Goal: Task Accomplishment & Management: Manage account settings

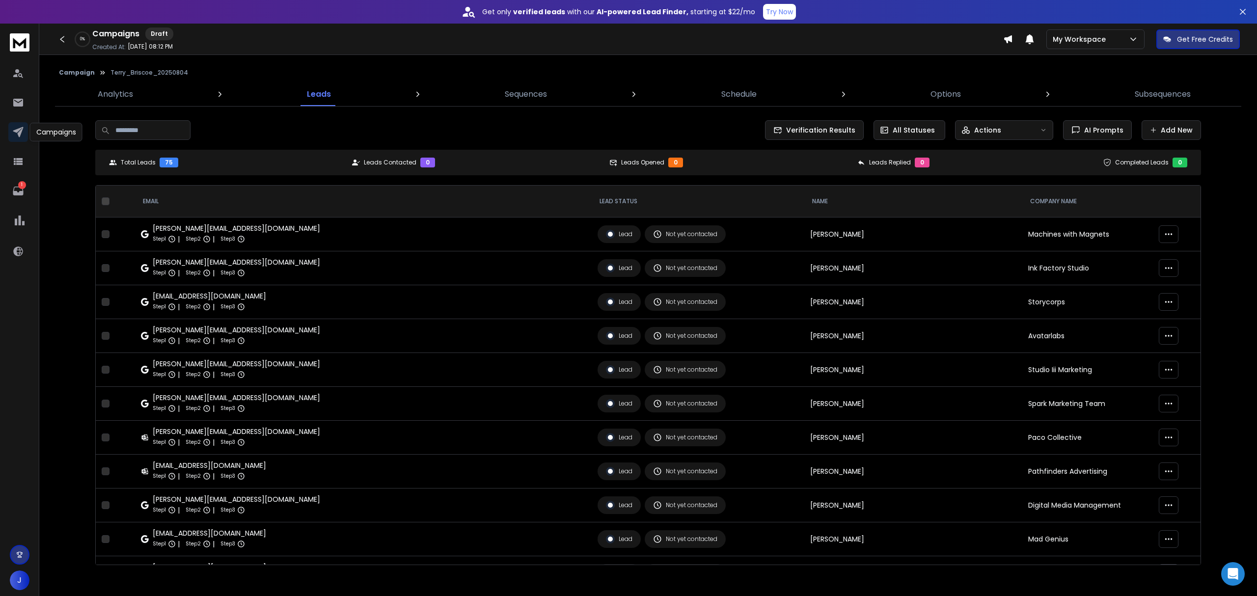
click at [15, 127] on icon at bounding box center [18, 132] width 12 height 12
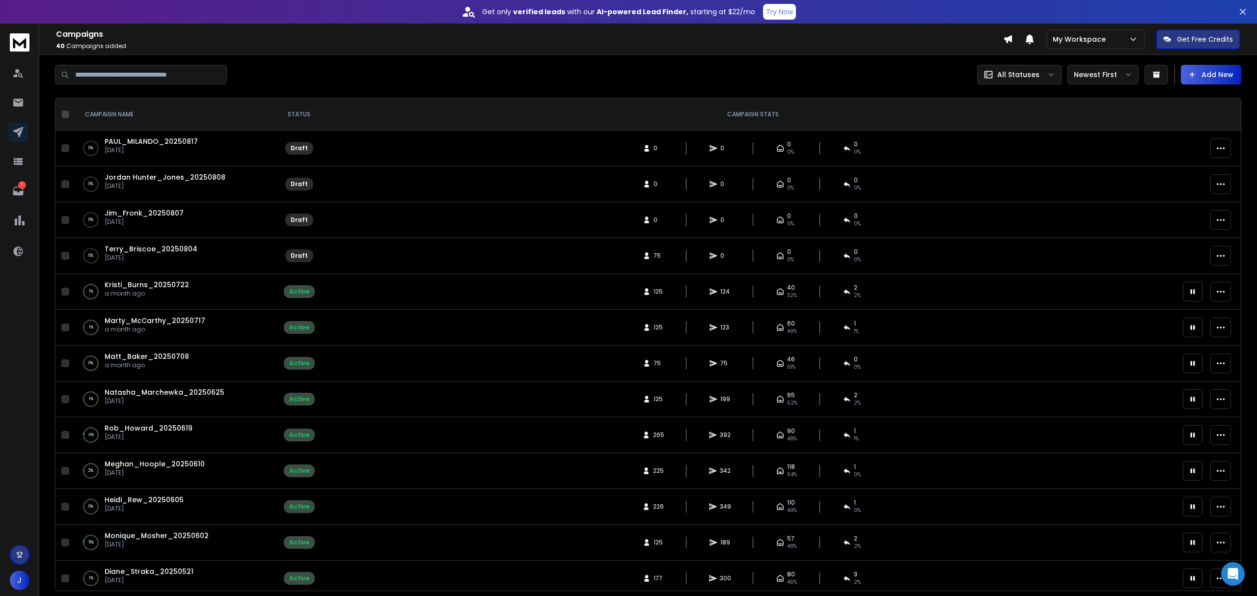
click at [129, 247] on span "Terry_Briscoe_20250804" at bounding box center [151, 249] width 93 height 10
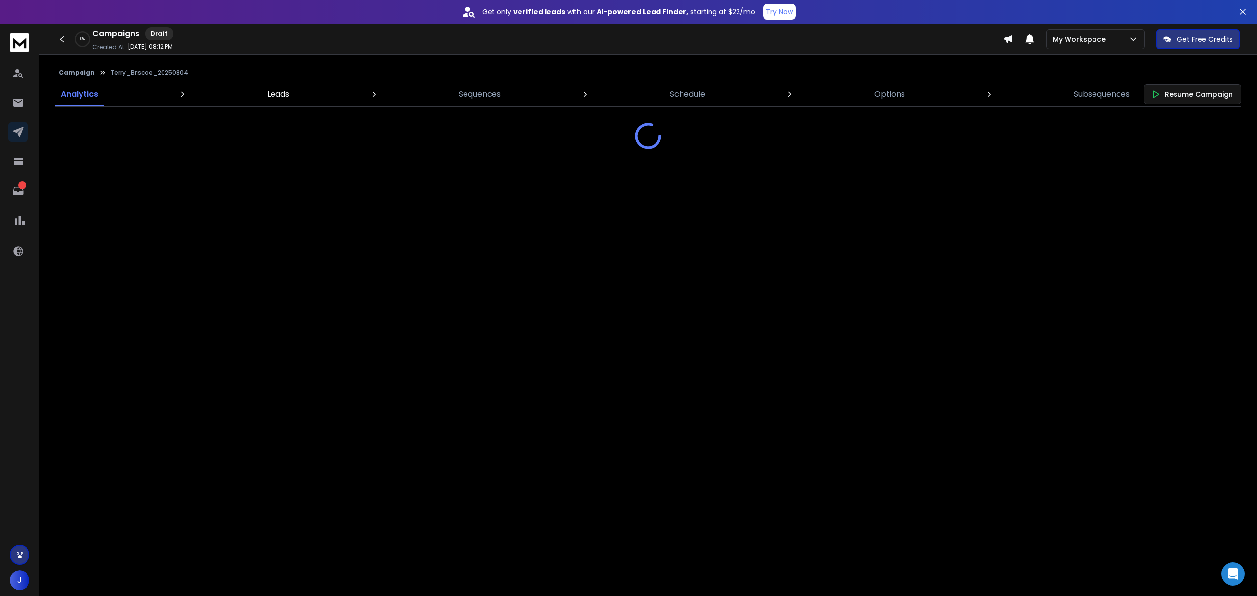
click at [280, 95] on p "Leads" at bounding box center [278, 94] width 22 height 12
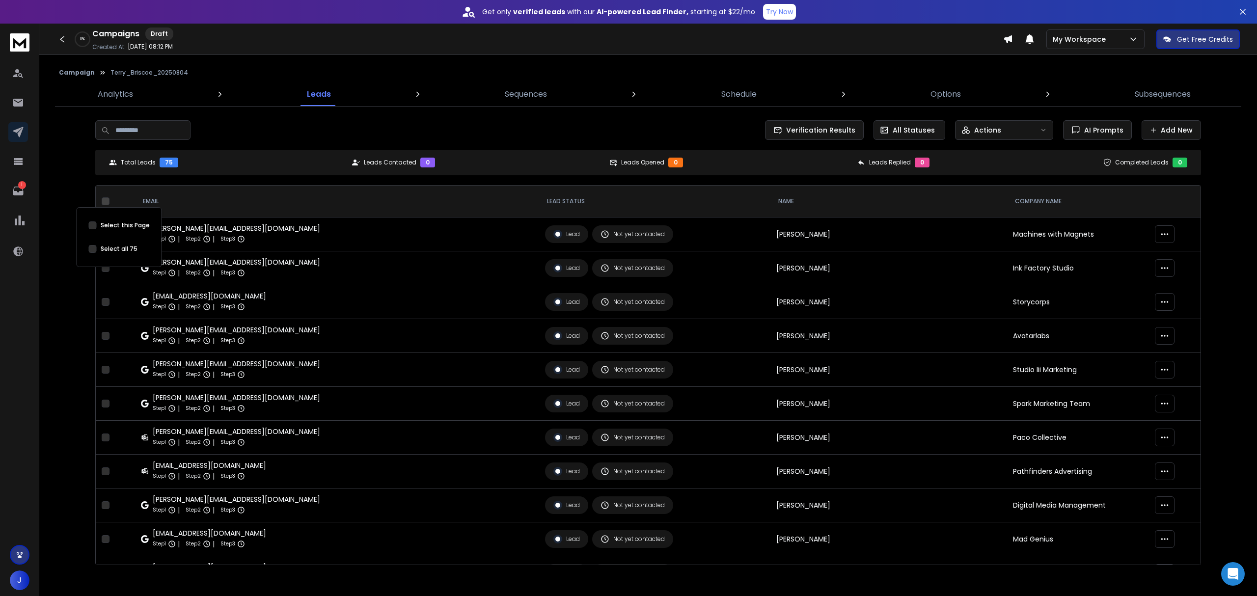
click at [92, 248] on button "Select this Page" at bounding box center [93, 249] width 8 height 8
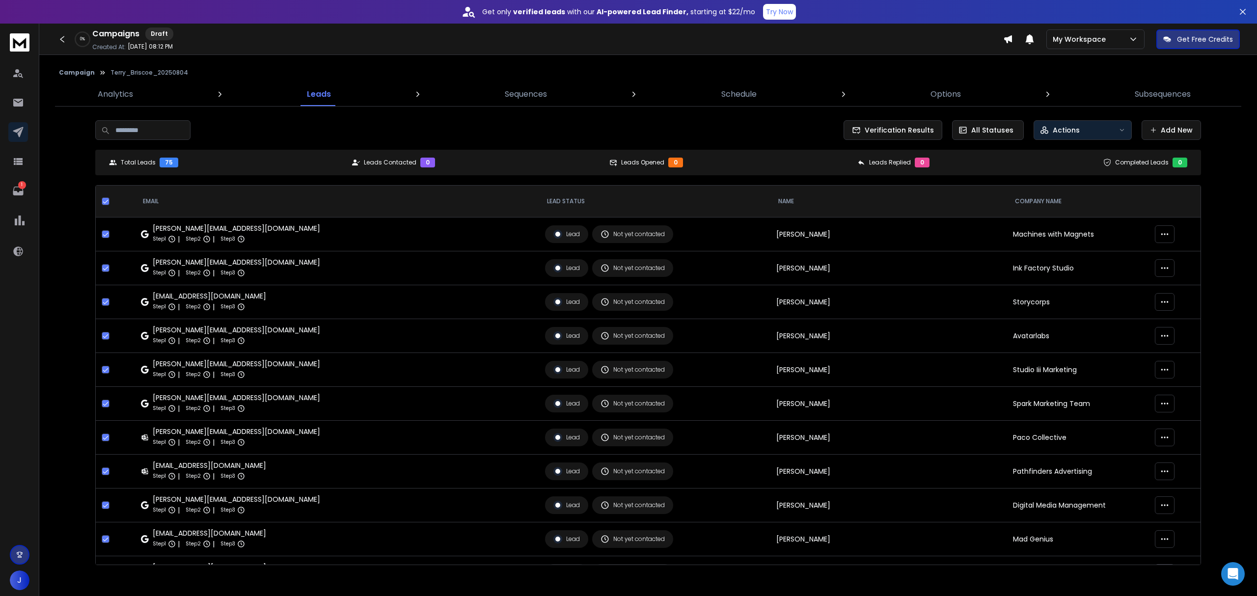
click at [1078, 127] on p "Actions" at bounding box center [1066, 130] width 27 height 10
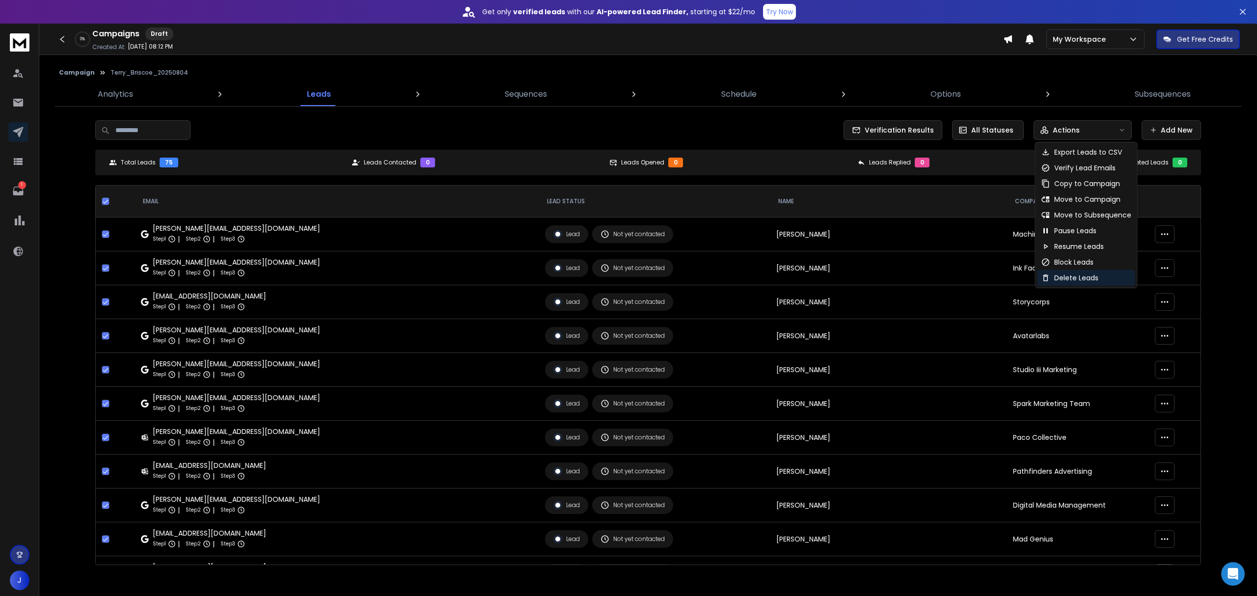
click at [1070, 278] on p "Delete Leads" at bounding box center [1076, 278] width 44 height 10
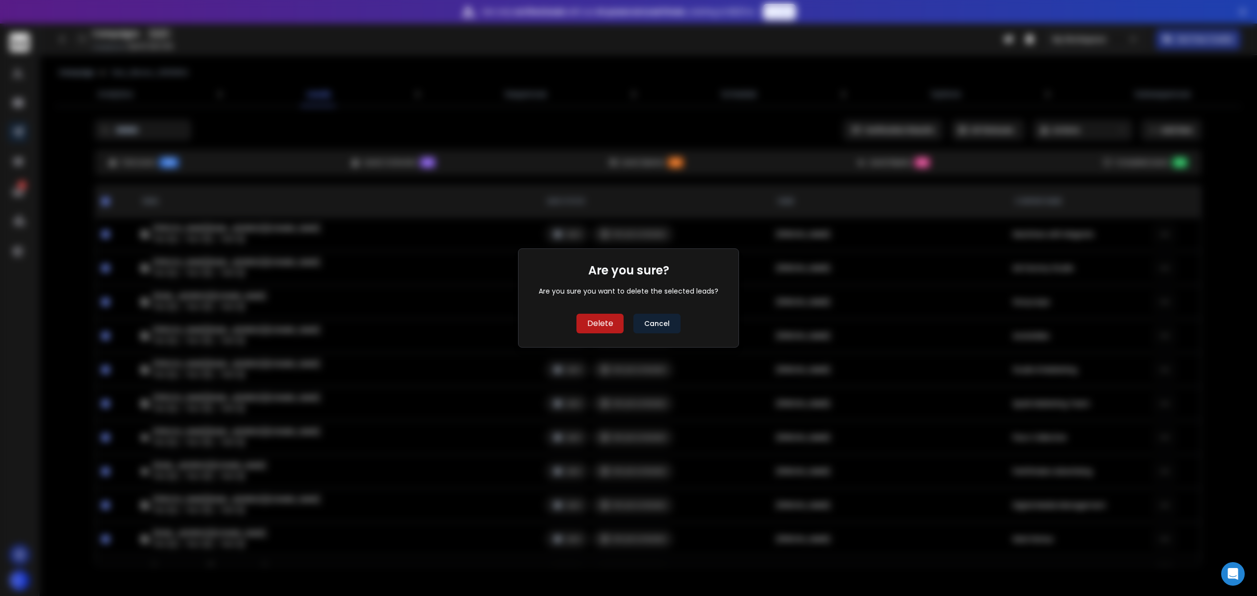
click at [592, 321] on button "Delete" at bounding box center [600, 324] width 47 height 20
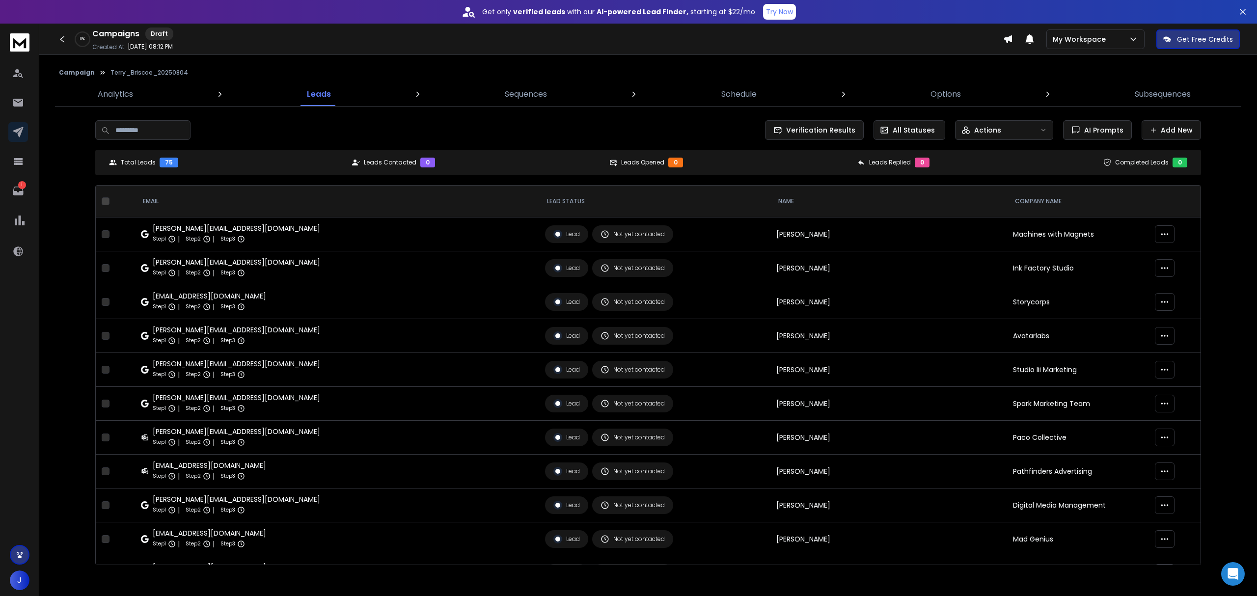
click at [263, 132] on div "Verification Results All Statuses Actions AI Prompts Add New" at bounding box center [648, 130] width 1106 height 20
click at [316, 93] on p "Leads" at bounding box center [319, 94] width 24 height 12
click at [540, 92] on p "Sequences" at bounding box center [526, 94] width 42 height 12
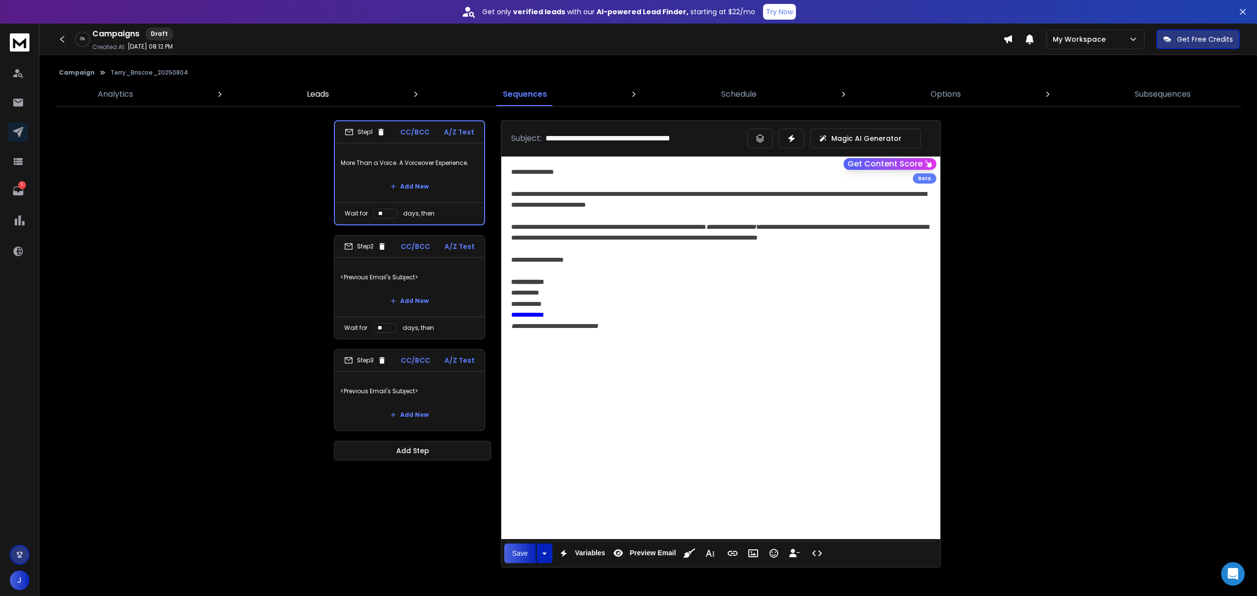
click at [315, 92] on p "Leads" at bounding box center [318, 94] width 22 height 12
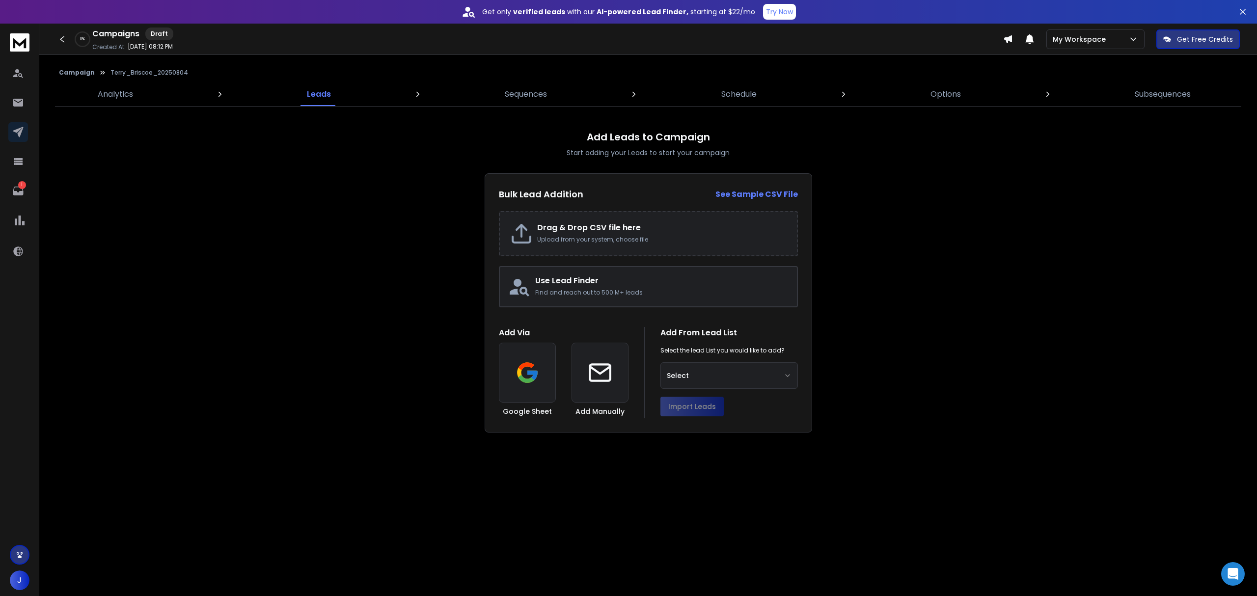
click at [283, 163] on div "Add Leads to Campaign Start adding your Leads to start your campaign Bulk Lead …" at bounding box center [648, 276] width 1179 height 312
click at [572, 232] on h2 "Drag & Drop CSV file here" at bounding box center [662, 228] width 250 height 12
type input "**********"
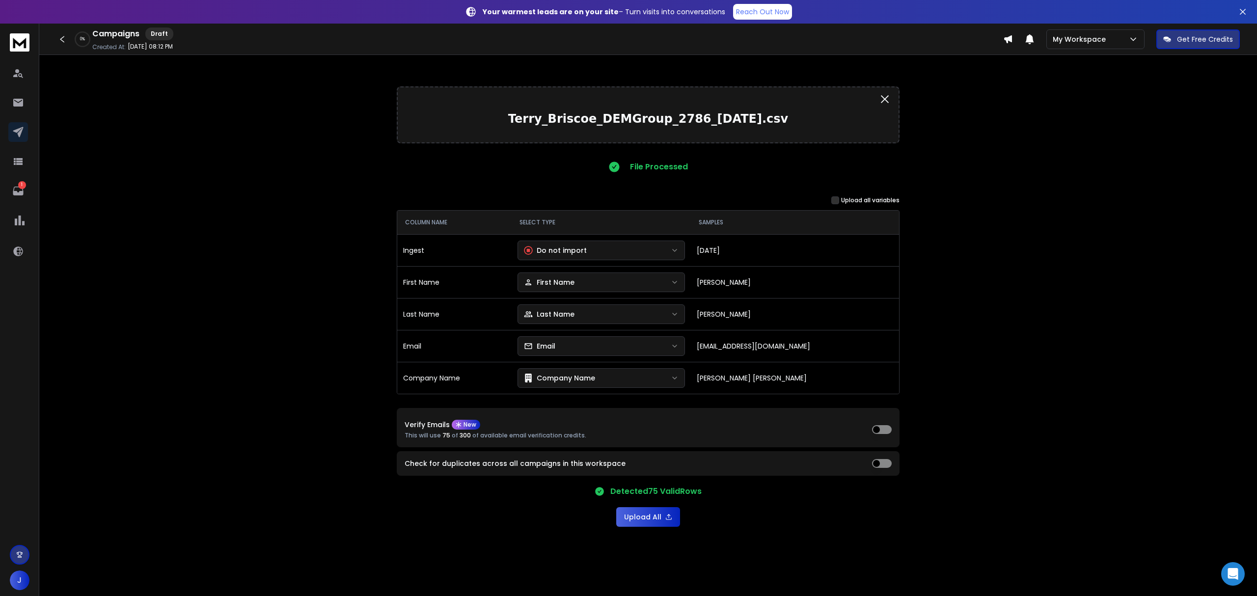
click at [636, 517] on button "Upload All" at bounding box center [648, 517] width 64 height 20
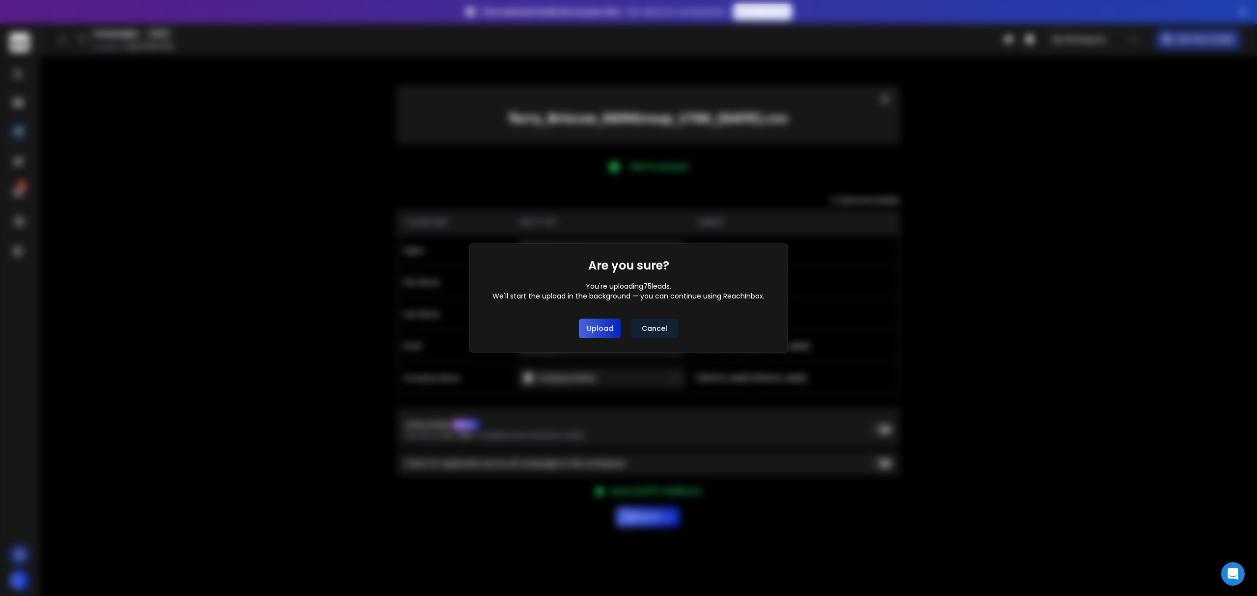
click at [604, 330] on button "Upload" at bounding box center [600, 329] width 42 height 20
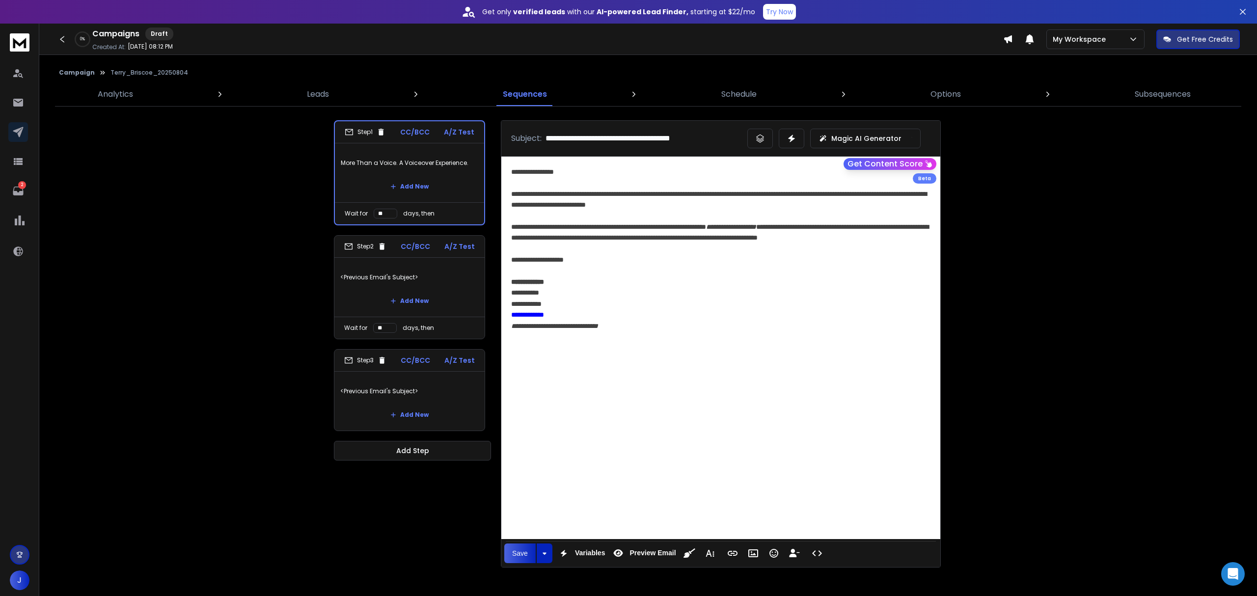
click at [254, 256] on div "**********" at bounding box center [648, 343] width 1186 height 455
click at [310, 96] on p "Leads" at bounding box center [318, 94] width 22 height 12
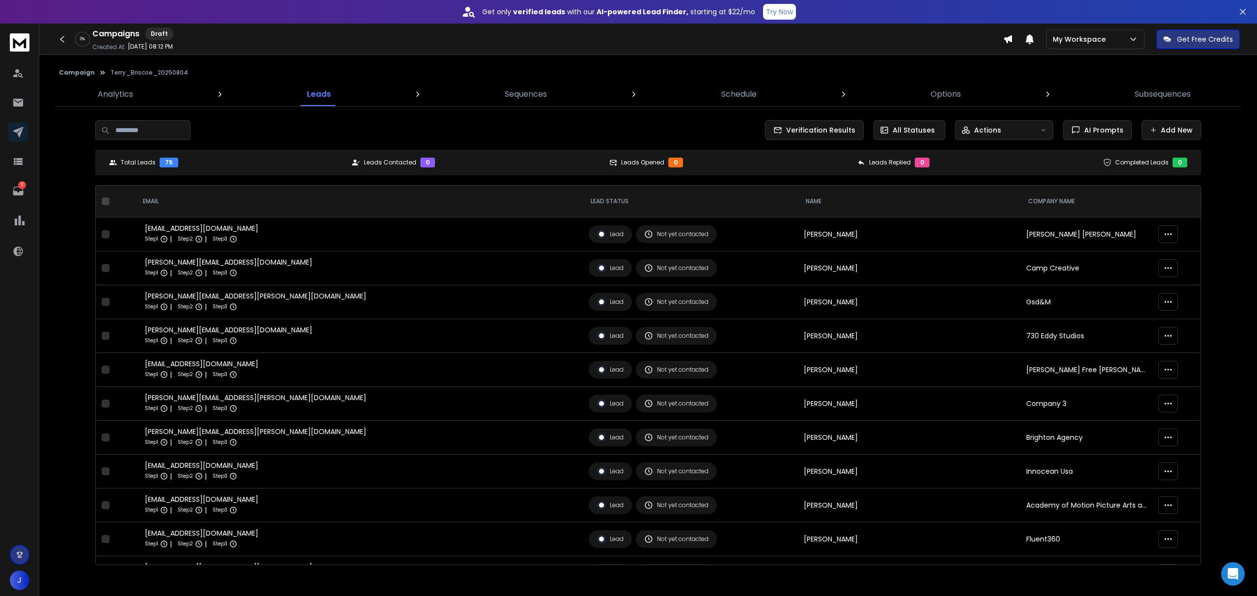
click at [286, 138] on div "Verification Results All Statuses Actions AI Prompts Add New" at bounding box center [648, 130] width 1106 height 20
click at [535, 95] on p "Sequences" at bounding box center [526, 94] width 42 height 12
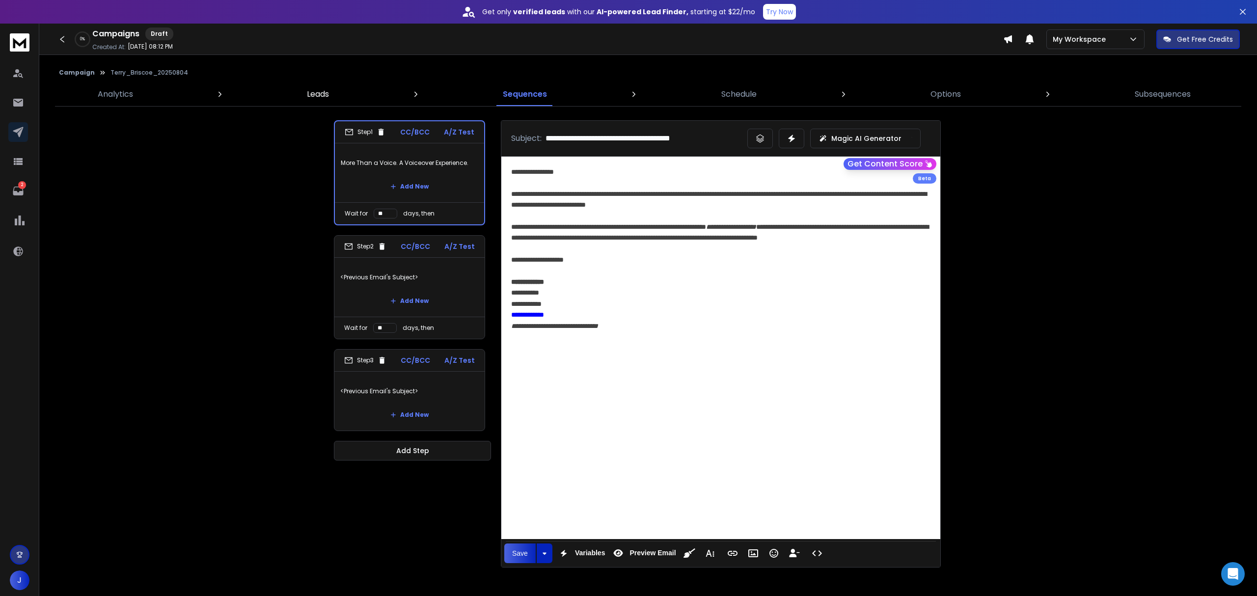
click at [320, 96] on p "Leads" at bounding box center [318, 94] width 22 height 12
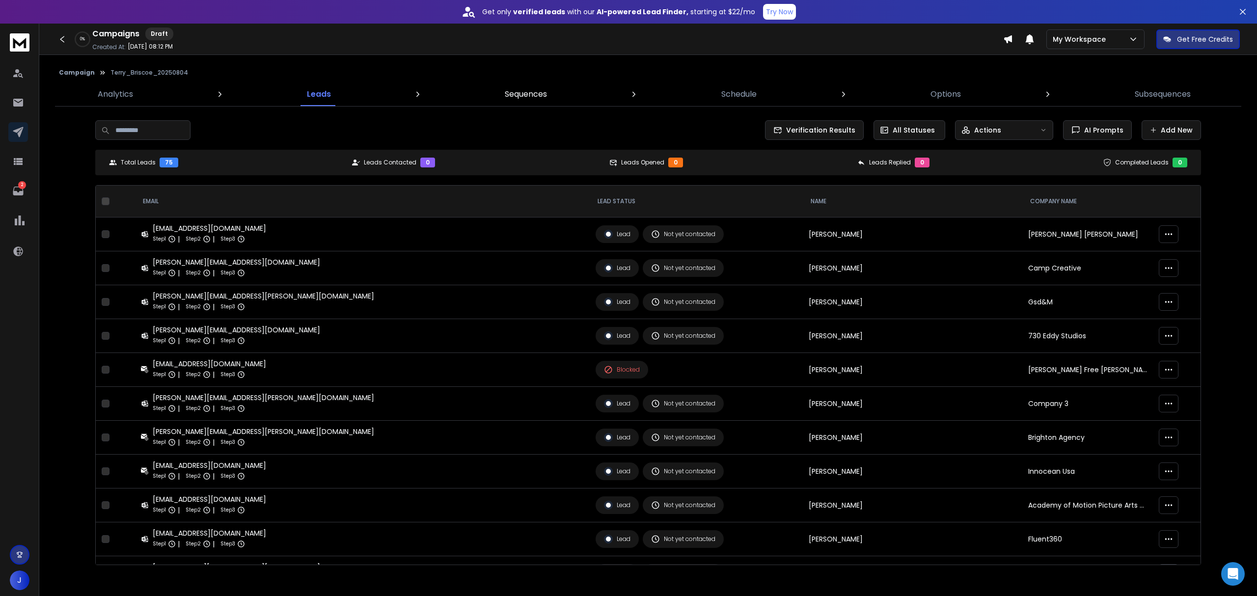
click at [518, 93] on p "Sequences" at bounding box center [526, 94] width 42 height 12
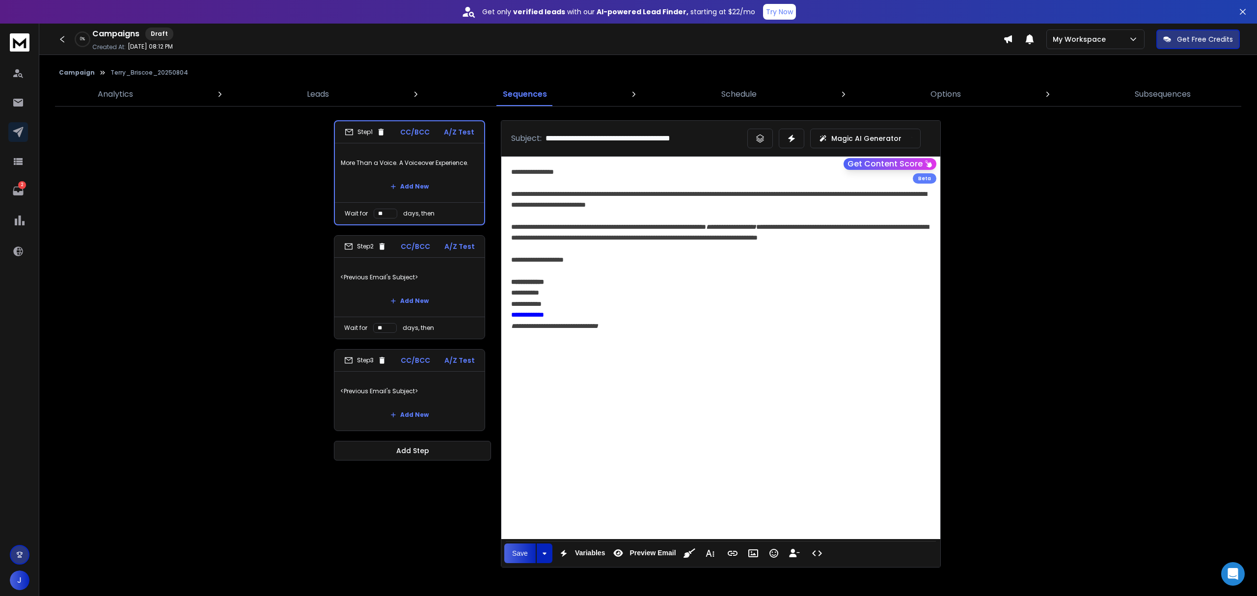
click at [229, 332] on div "**********" at bounding box center [648, 343] width 1186 height 455
click at [463, 298] on div "Add New" at bounding box center [409, 301] width 138 height 20
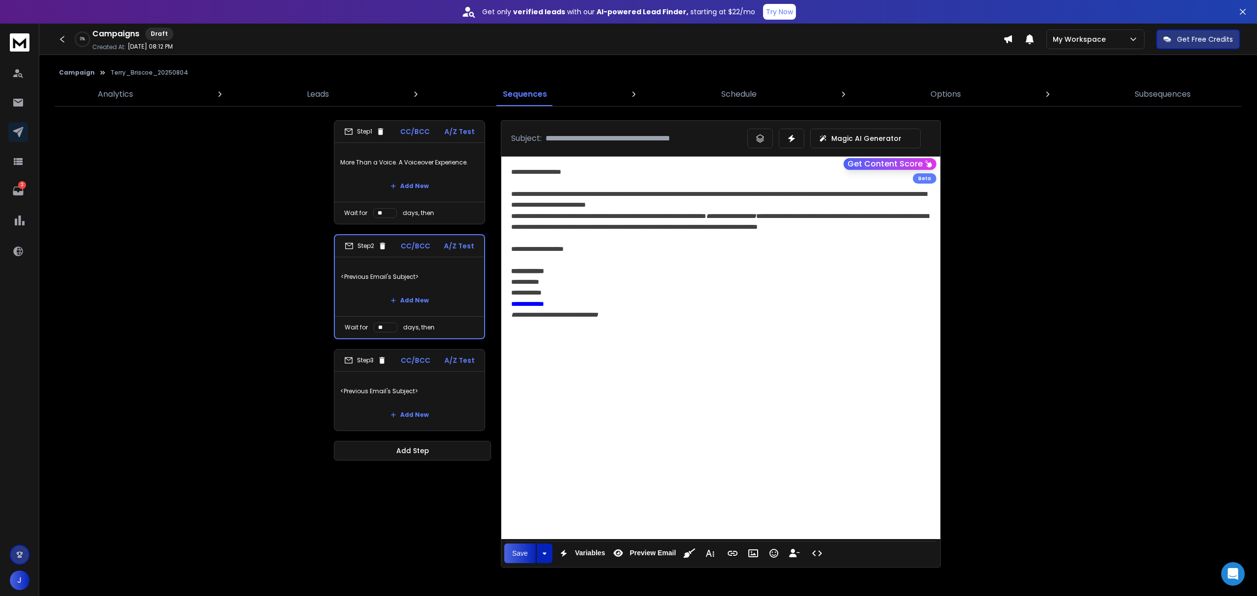
click at [455, 397] on p "<Previous Email's Subject>" at bounding box center [409, 392] width 138 height 28
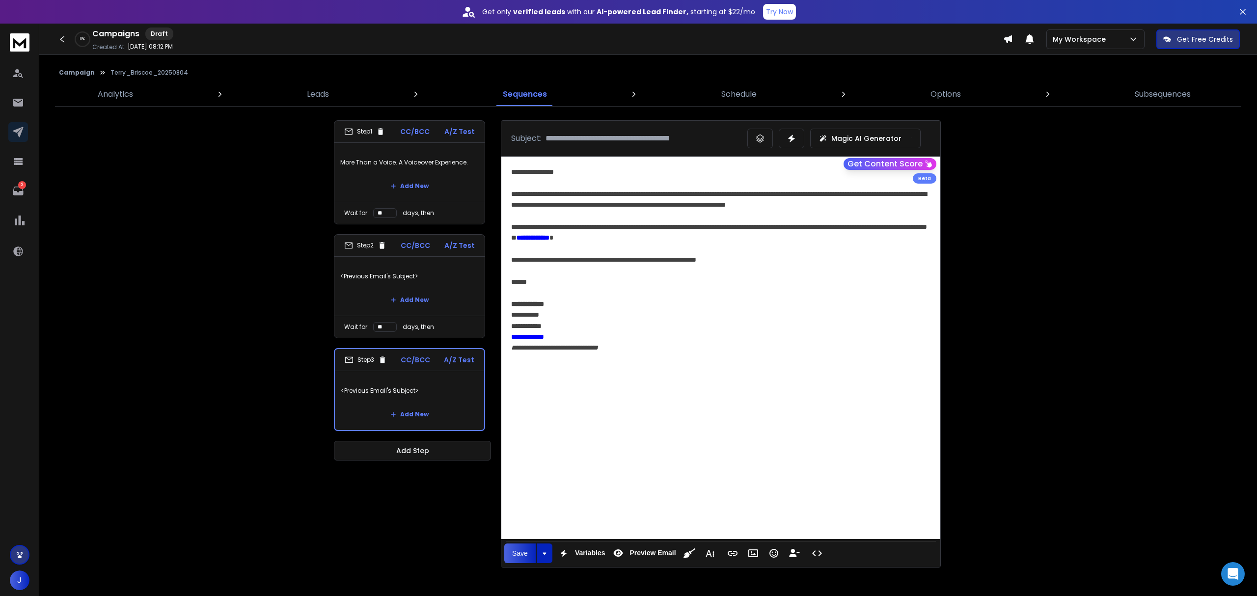
click at [459, 295] on div "Add New" at bounding box center [409, 300] width 138 height 20
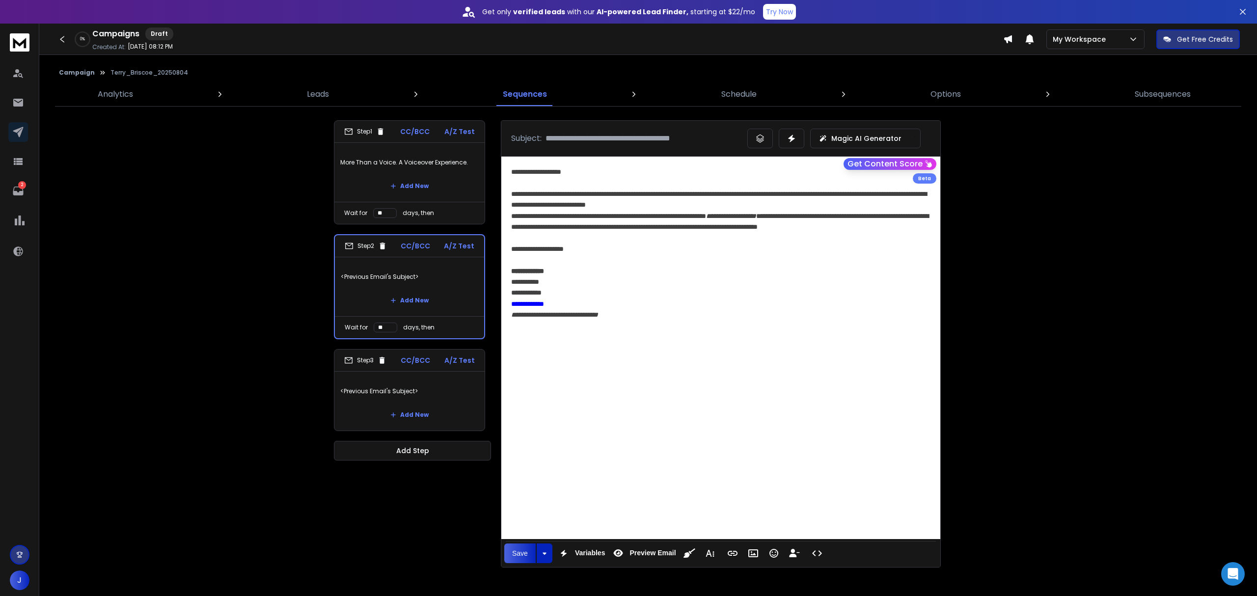
click at [715, 204] on div "**********" at bounding box center [720, 200] width 419 height 22
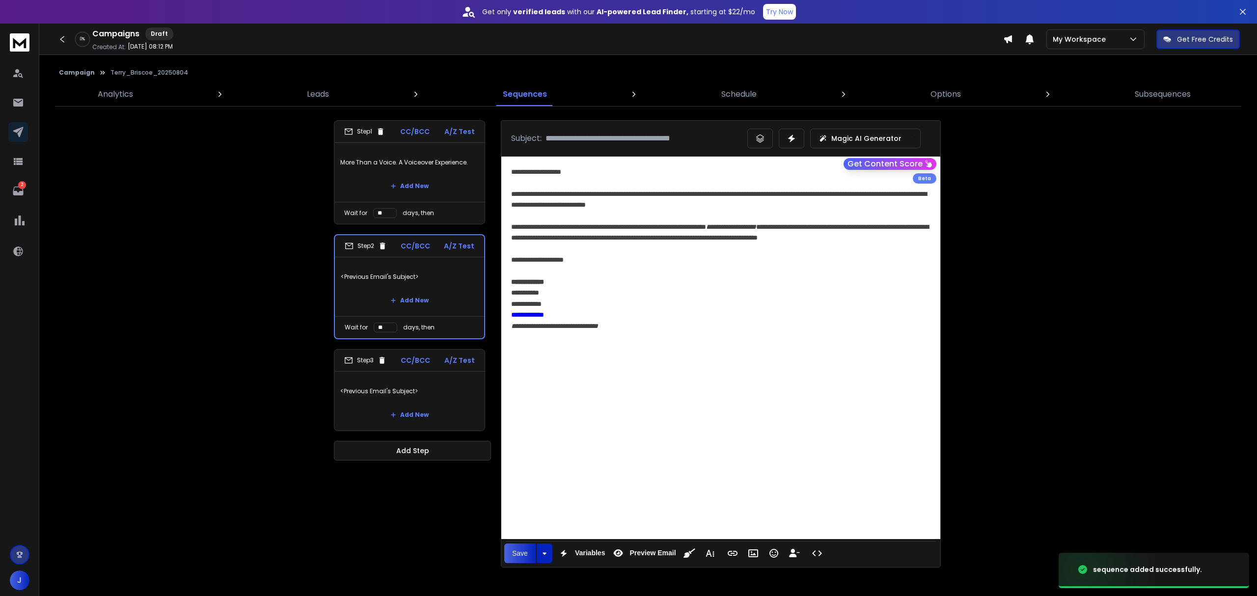
click at [396, 162] on p "More Than a Voice. A Voiceover Experience." at bounding box center [409, 163] width 138 height 28
type input "**********"
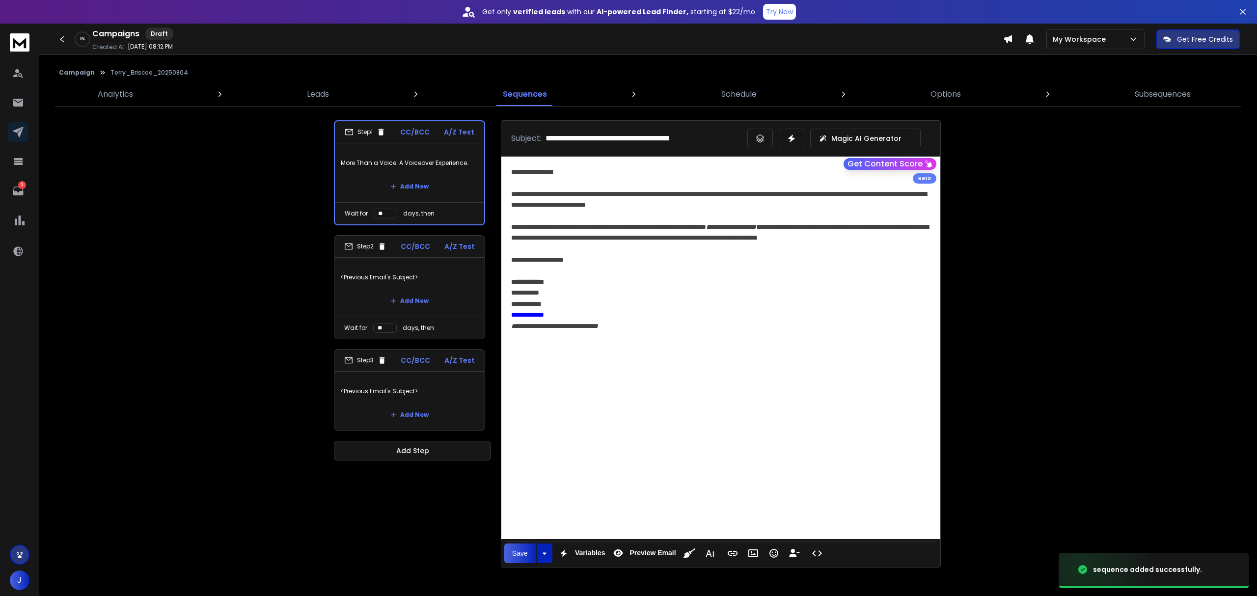
click at [365, 276] on p "<Previous Email's Subject>" at bounding box center [409, 278] width 138 height 28
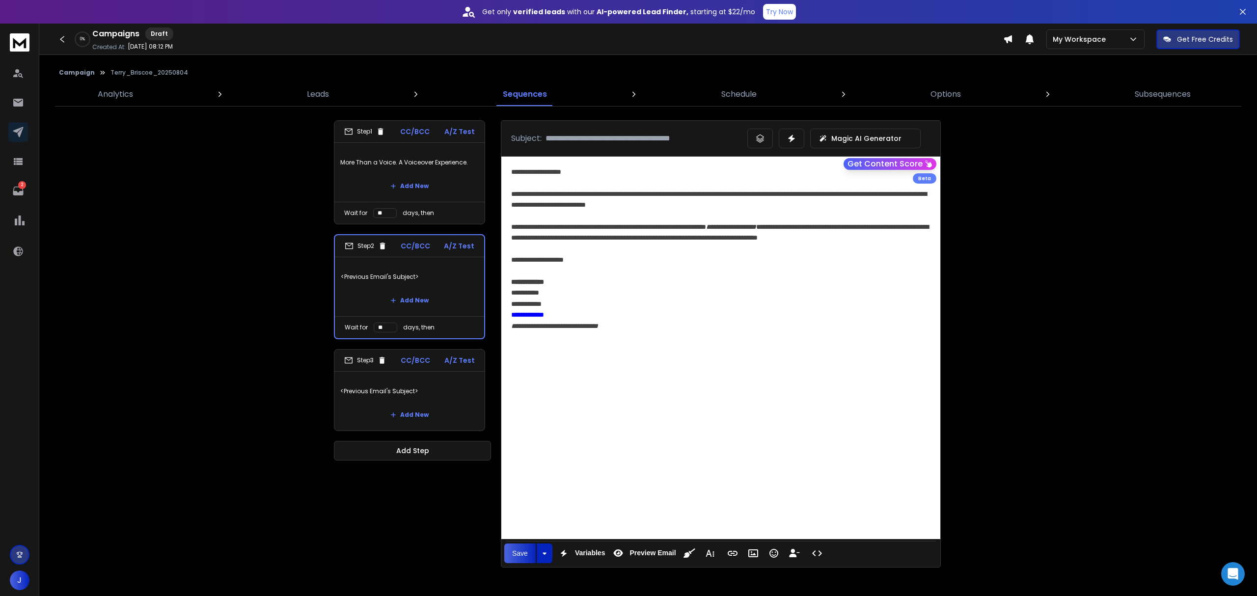
click at [363, 174] on p "More Than a Voice. A Voiceover Experience." at bounding box center [409, 163] width 138 height 28
type input "**********"
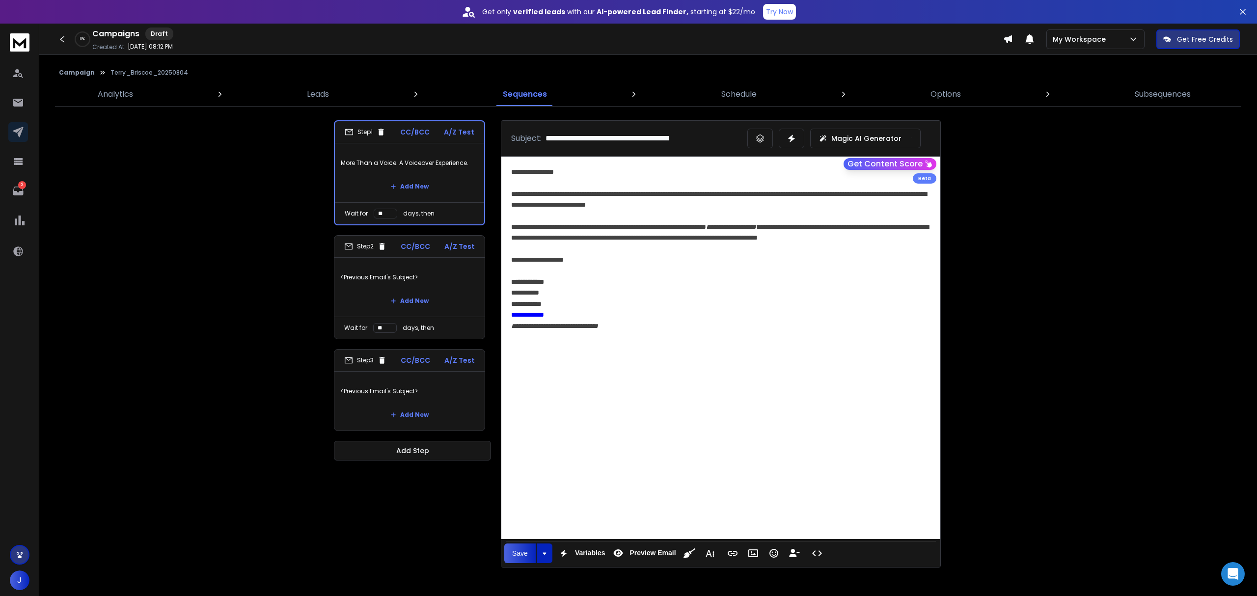
click at [373, 279] on p "<Previous Email's Subject>" at bounding box center [409, 278] width 138 height 28
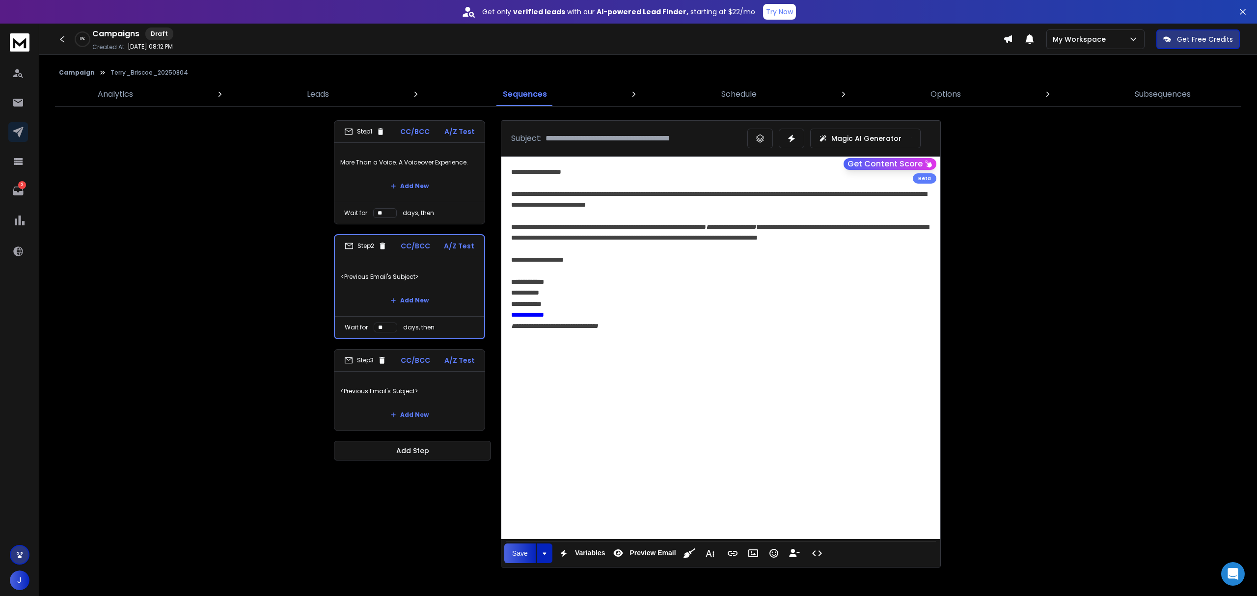
click at [371, 392] on p "<Previous Email's Subject>" at bounding box center [409, 392] width 138 height 28
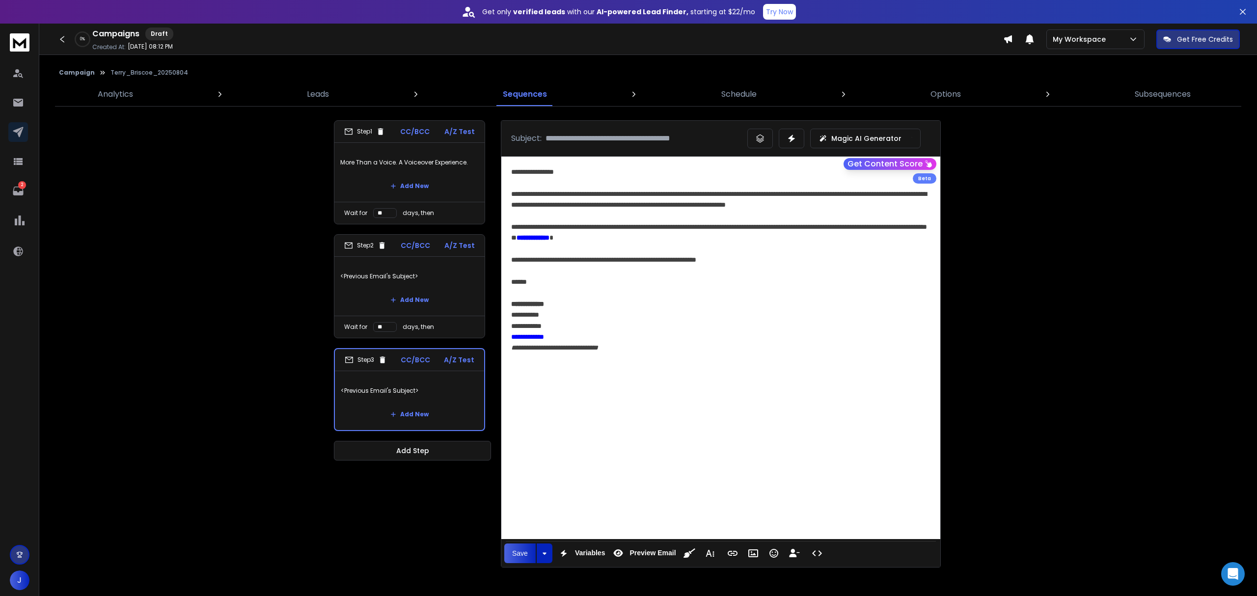
click at [408, 524] on div "Step 1 CC/BCC A/Z Test More Than a Voice. A Voiceover Experience. Add New Wait …" at bounding box center [412, 343] width 157 height 447
click at [735, 90] on p "Schedule" at bounding box center [738, 94] width 35 height 12
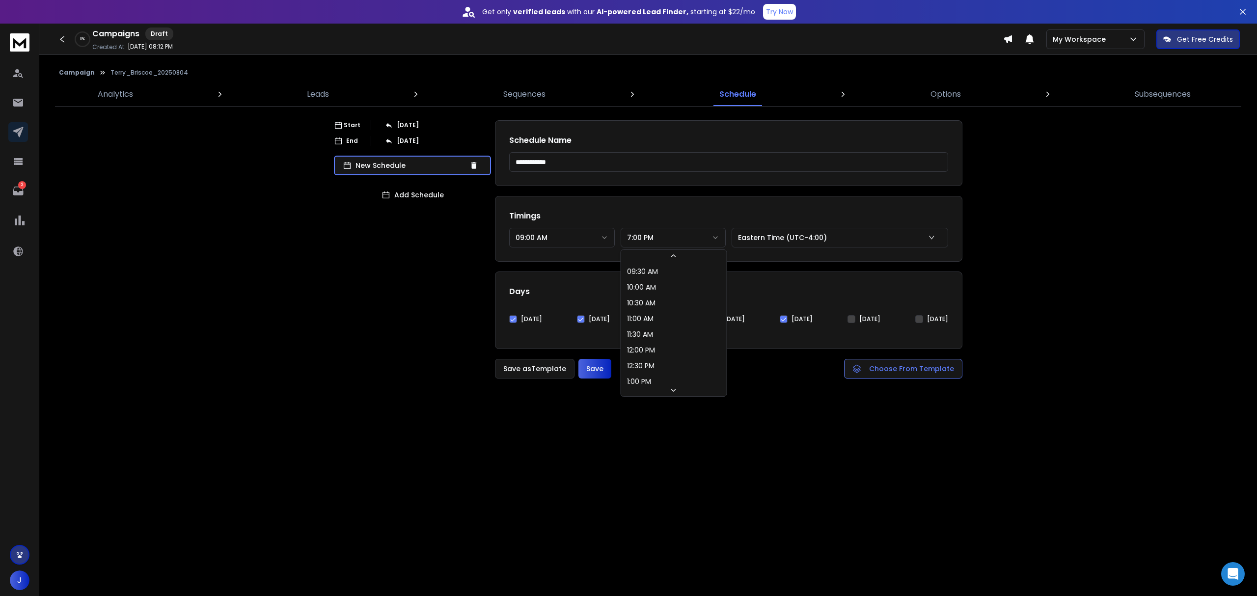
click at [715, 236] on icon "button" at bounding box center [716, 238] width 8 height 8
select select "********"
click at [422, 300] on div "**********" at bounding box center [648, 249] width 629 height 258
click at [603, 236] on icon "button" at bounding box center [605, 238] width 8 height 8
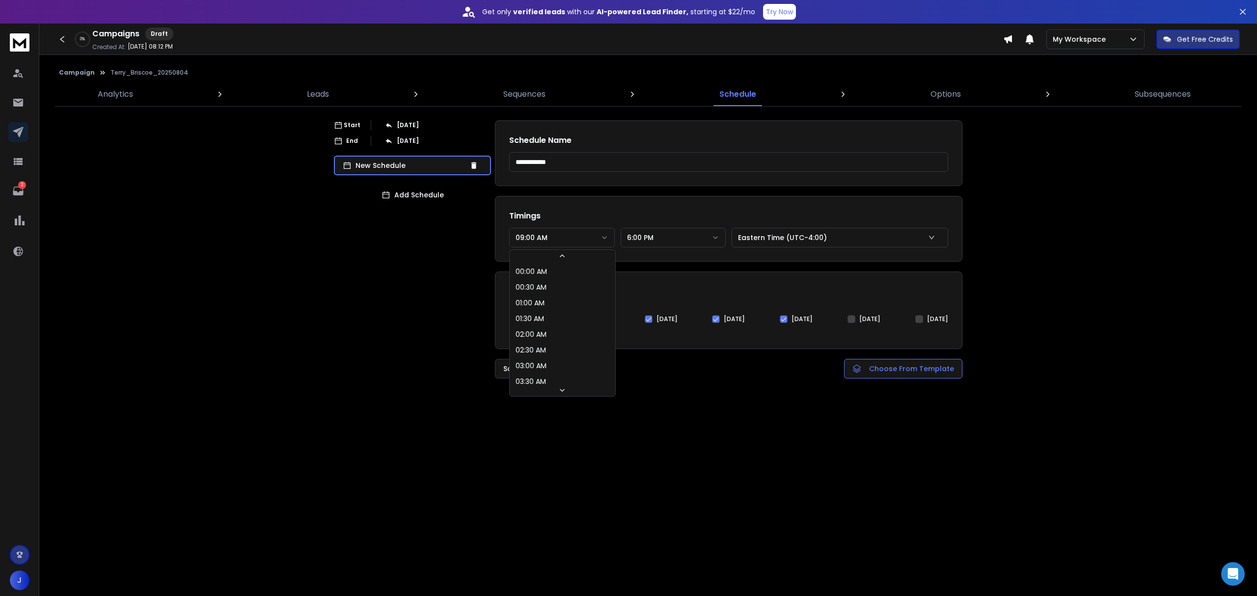
scroll to position [178, 0]
select select "********"
click at [404, 303] on div "**********" at bounding box center [648, 249] width 629 height 258
click at [589, 369] on button "Save" at bounding box center [594, 369] width 33 height 20
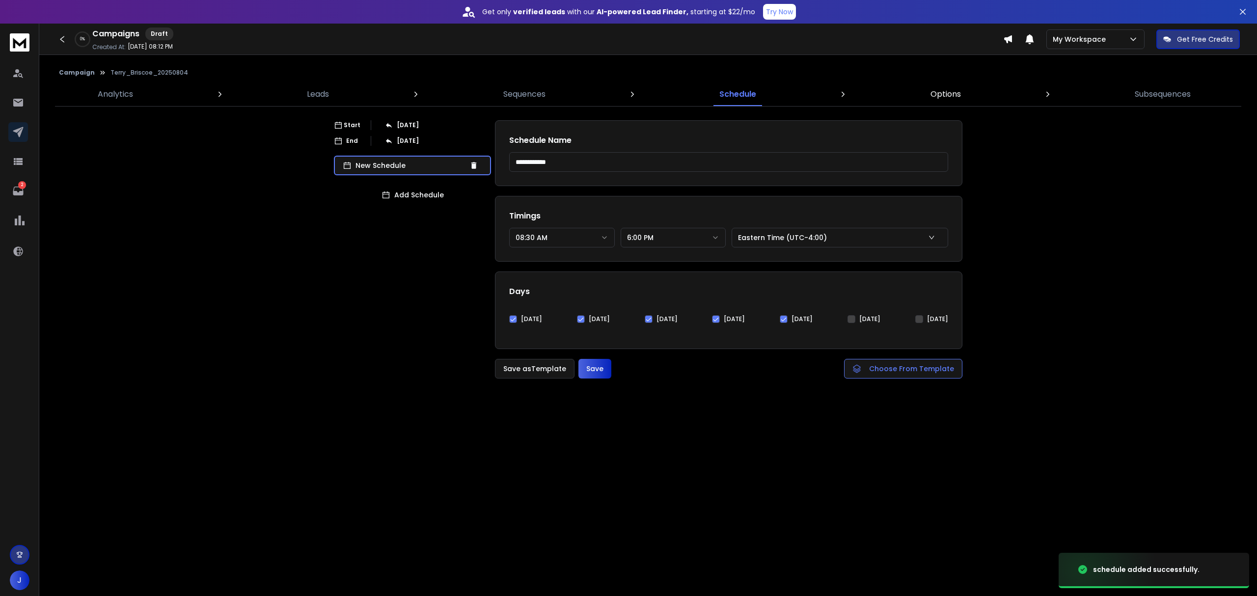
click at [942, 97] on p "Options" at bounding box center [946, 94] width 30 height 12
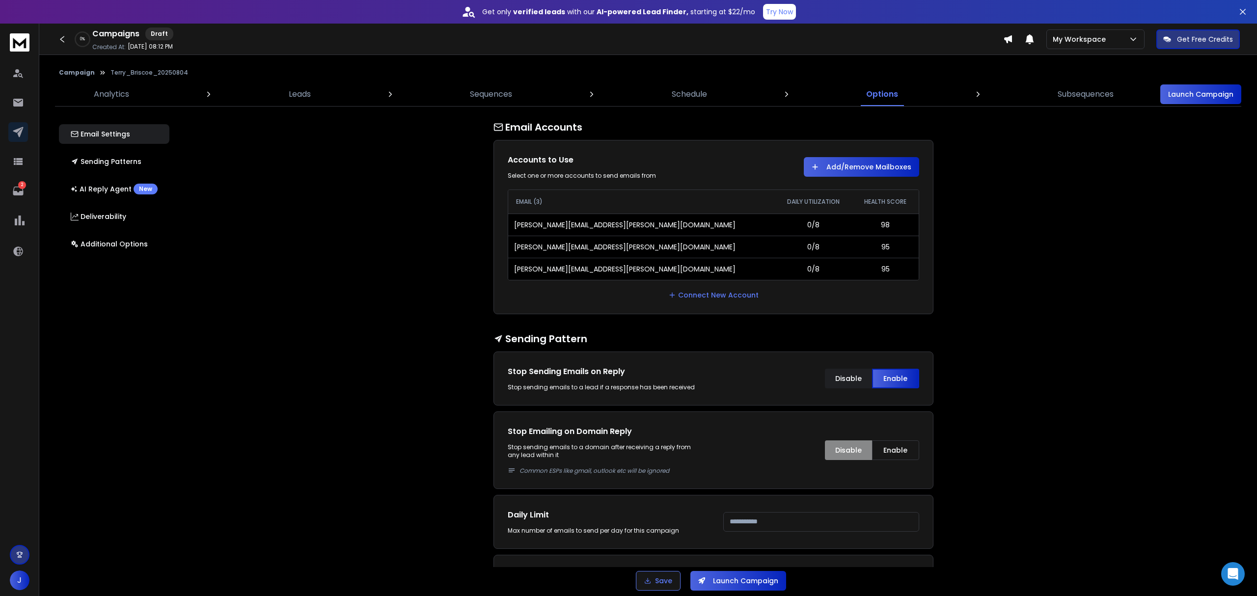
click at [428, 231] on div "Email Accounts Accounts to Use Select one or more accounts to send emails from …" at bounding box center [719, 343] width 1068 height 447
click at [1082, 164] on div "Email Accounts Accounts to Use Select one or more accounts to send emails from …" at bounding box center [719, 343] width 1068 height 447
click at [1159, 121] on div "Email Accounts Accounts to Use Select one or more accounts to send emails from …" at bounding box center [719, 343] width 1068 height 447
click at [1177, 95] on button "Launch Campaign" at bounding box center [1200, 94] width 81 height 20
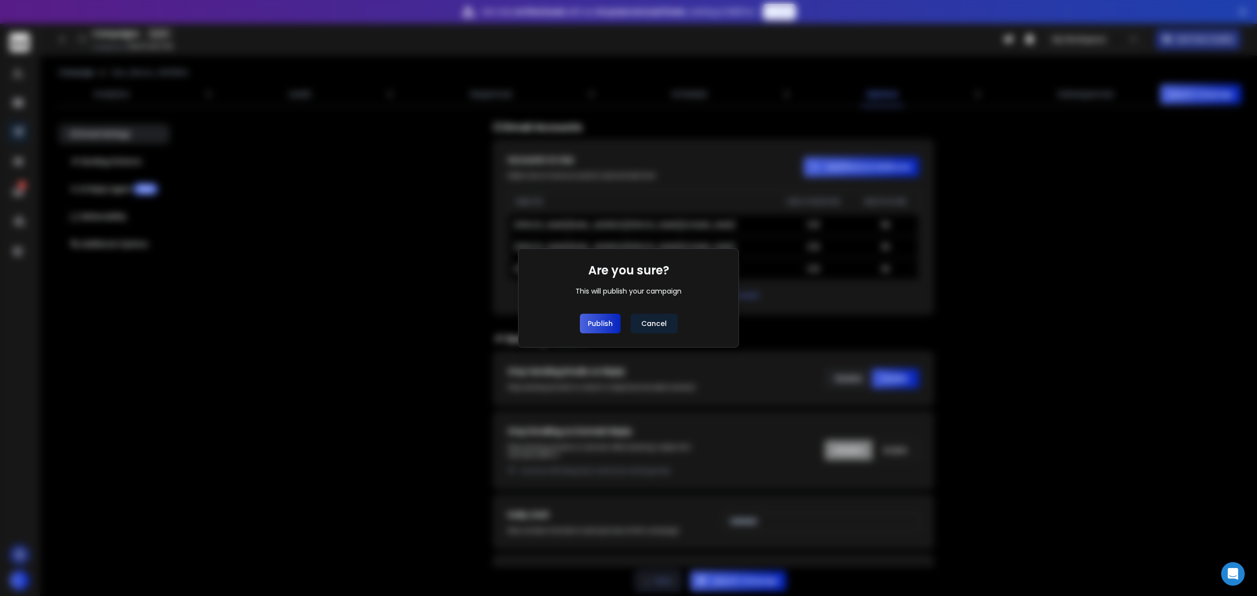
click at [597, 324] on button "Publish" at bounding box center [600, 324] width 41 height 20
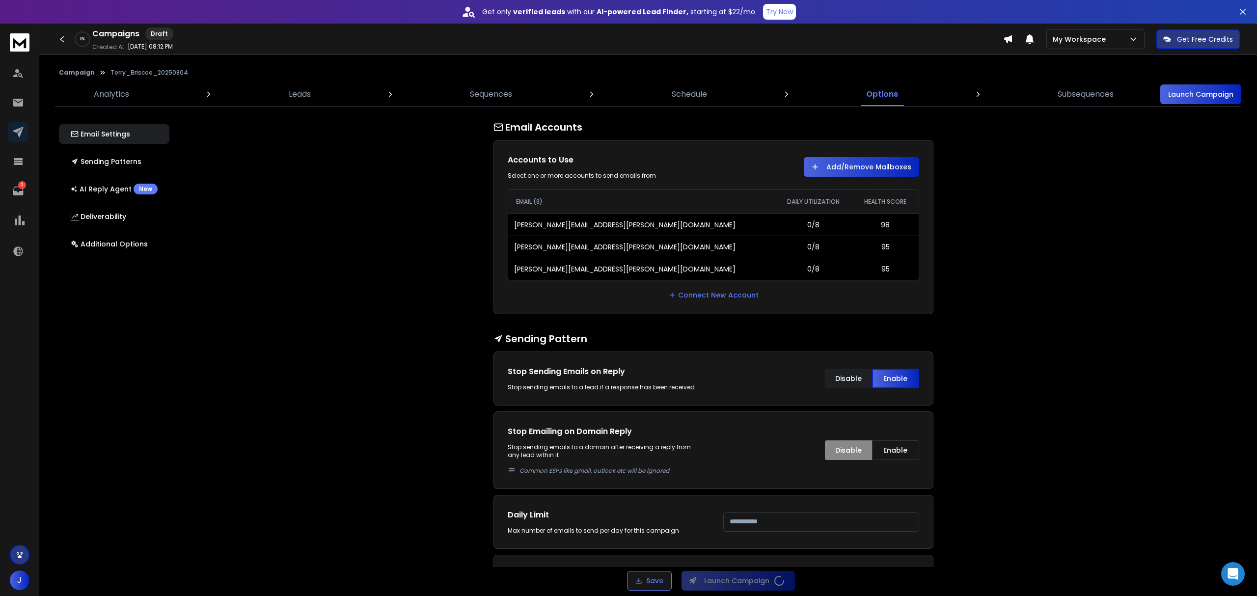
click at [316, 366] on div "Email Accounts Accounts to Use Select one or more accounts to send emails from …" at bounding box center [719, 343] width 1068 height 447
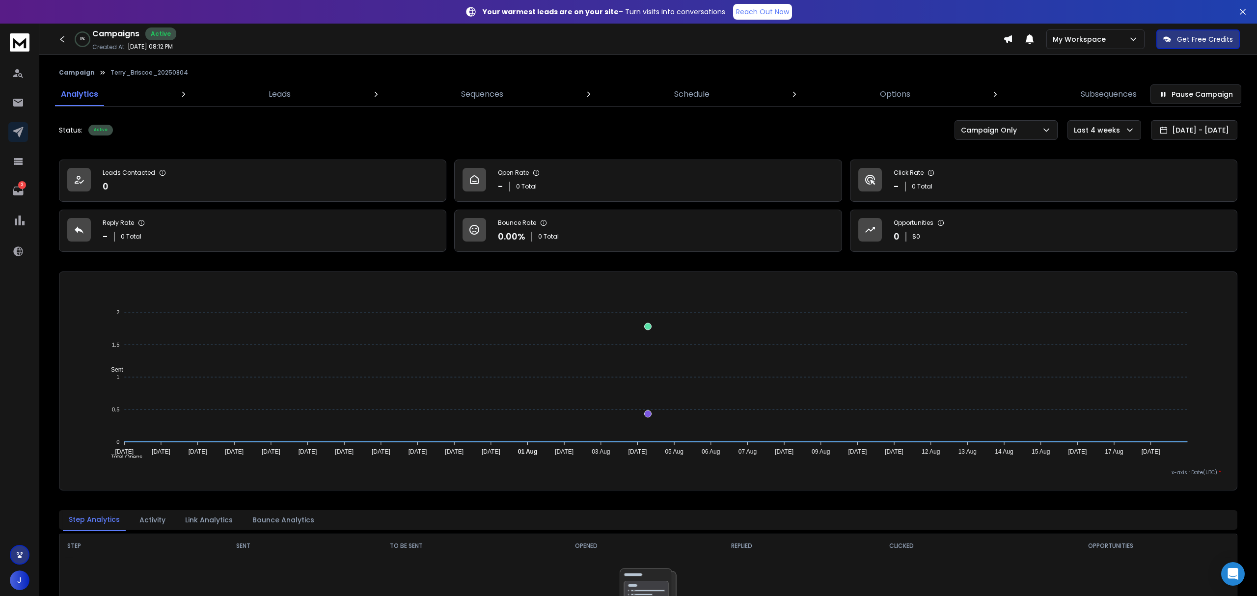
click at [243, 143] on div "Status: Active Pause Campaign Campaign Only Last 4 weeks 21 Jul 2025 - 19 Aug 2…" at bounding box center [648, 382] width 1179 height 525
